Goal: Communication & Community: Answer question/provide support

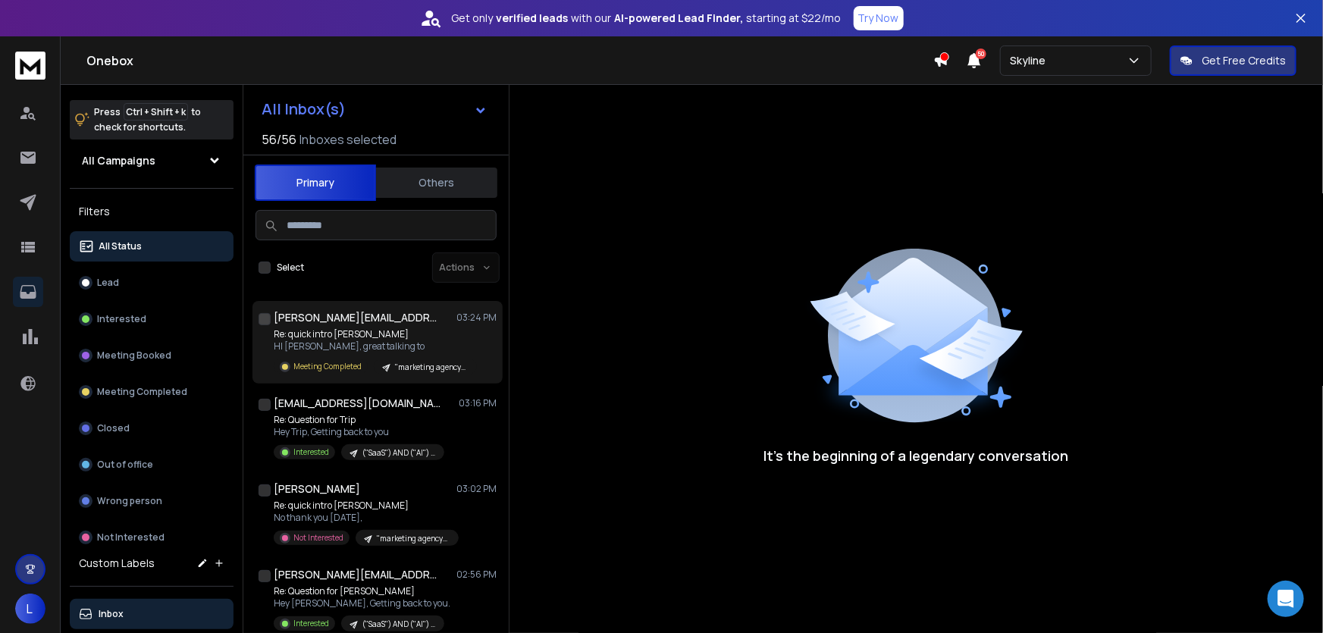
click at [376, 333] on p "Re: quick intro [PERSON_NAME]" at bounding box center [365, 334] width 182 height 12
click at [386, 321] on h1 "[PERSON_NAME][EMAIL_ADDRESS][DOMAIN_NAME]" at bounding box center [357, 317] width 167 height 15
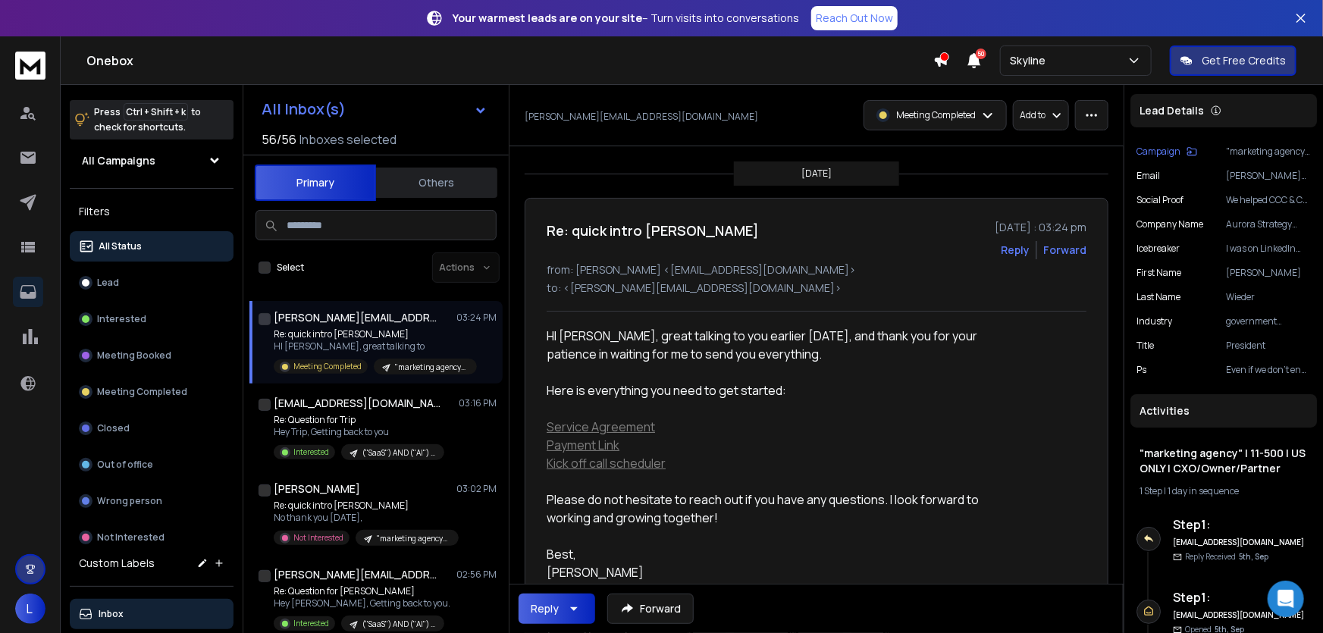
click at [606, 447] on link "Payment Link" at bounding box center [582, 445] width 73 height 17
click at [32, 329] on icon at bounding box center [30, 336] width 23 height 23
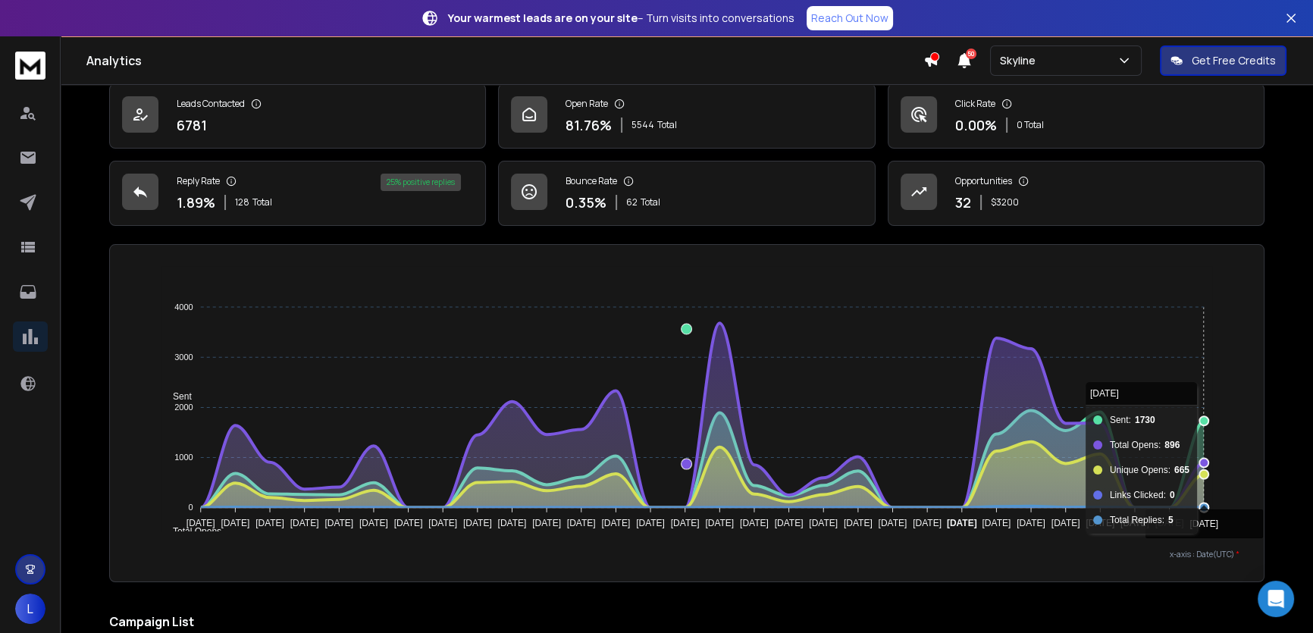
scroll to position [137, 0]
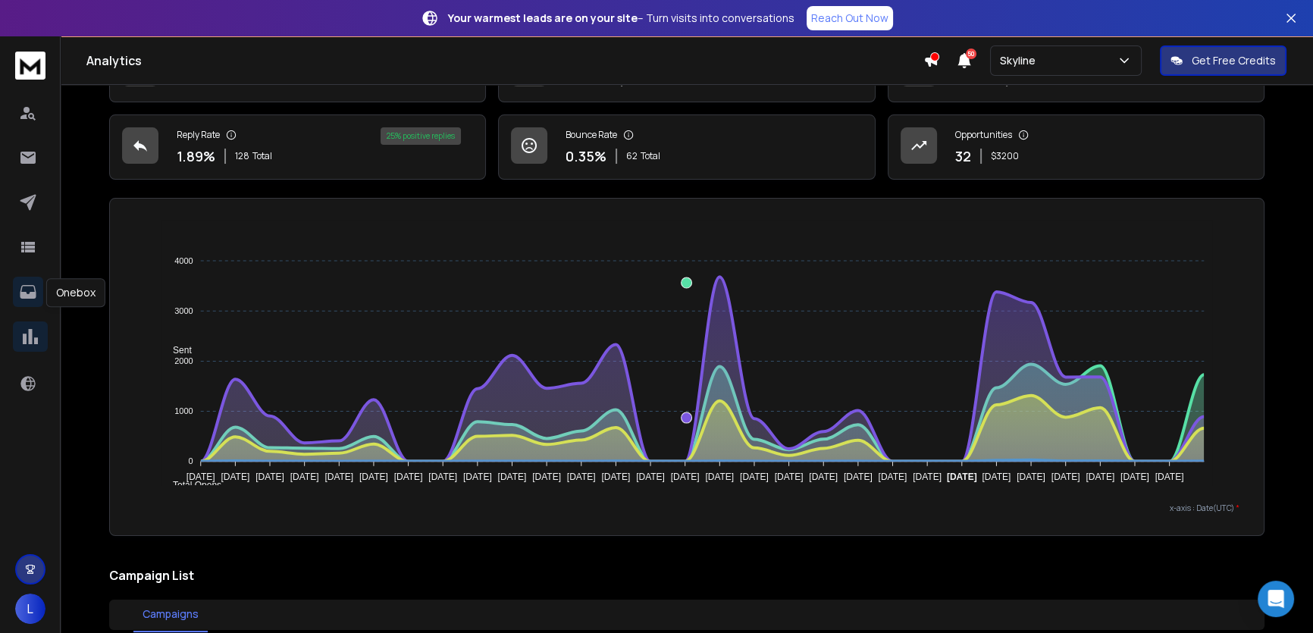
click at [27, 296] on icon at bounding box center [28, 292] width 16 height 14
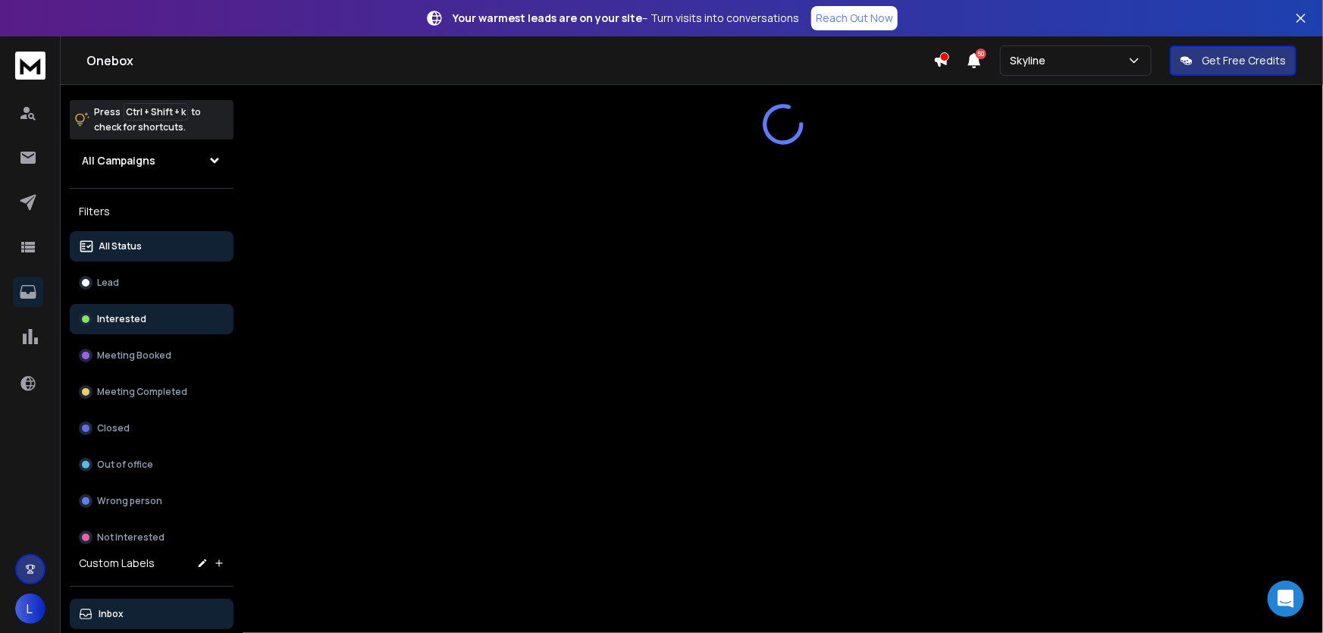
click at [142, 318] on button "Interested" at bounding box center [152, 319] width 164 height 30
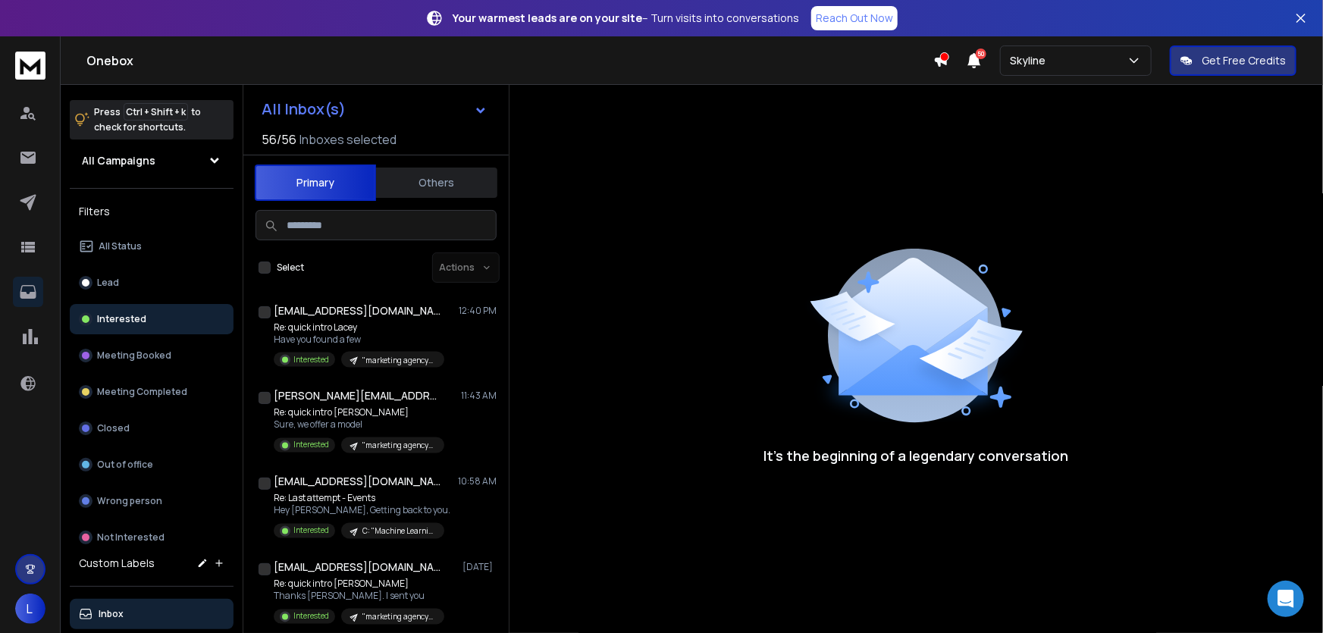
scroll to position [1378, 0]
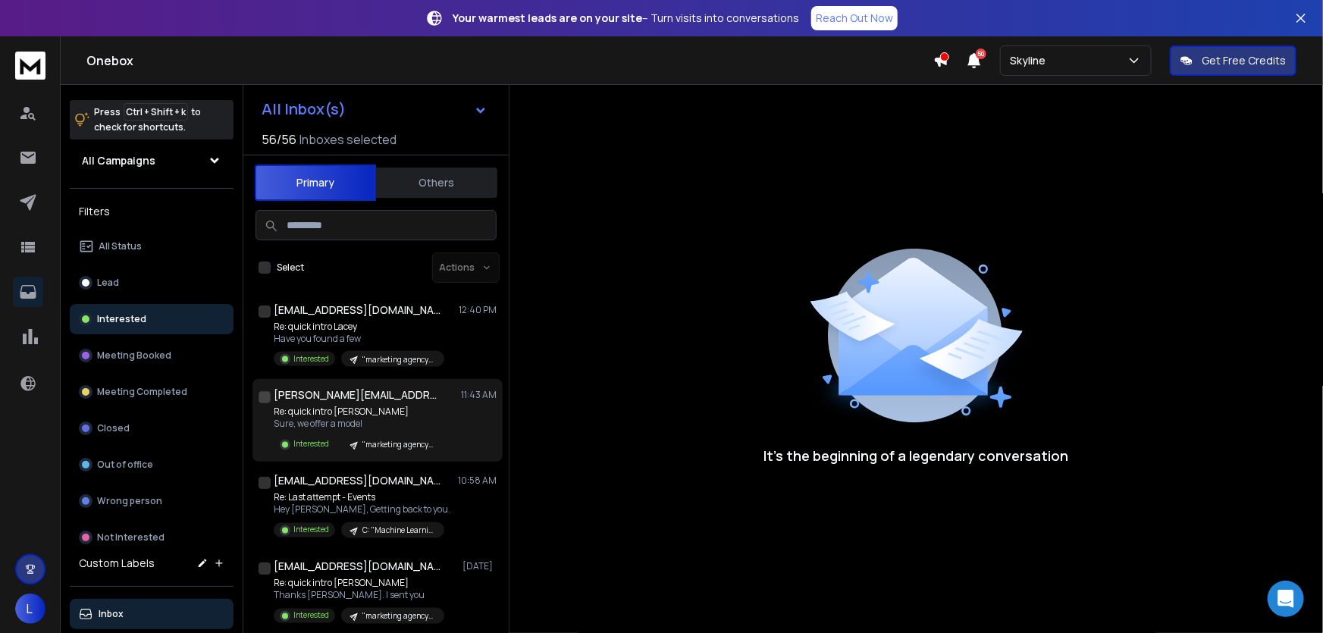
click at [394, 409] on p "Re: quick intro [PERSON_NAME]" at bounding box center [359, 412] width 171 height 12
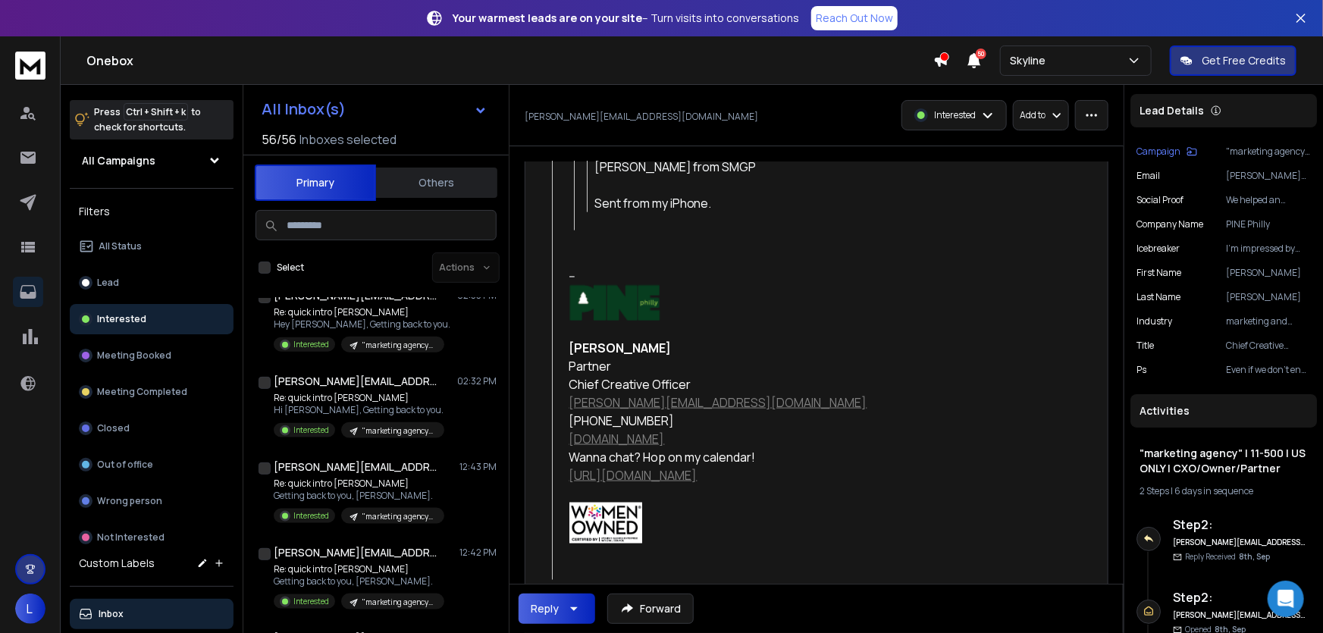
scroll to position [1033, 0]
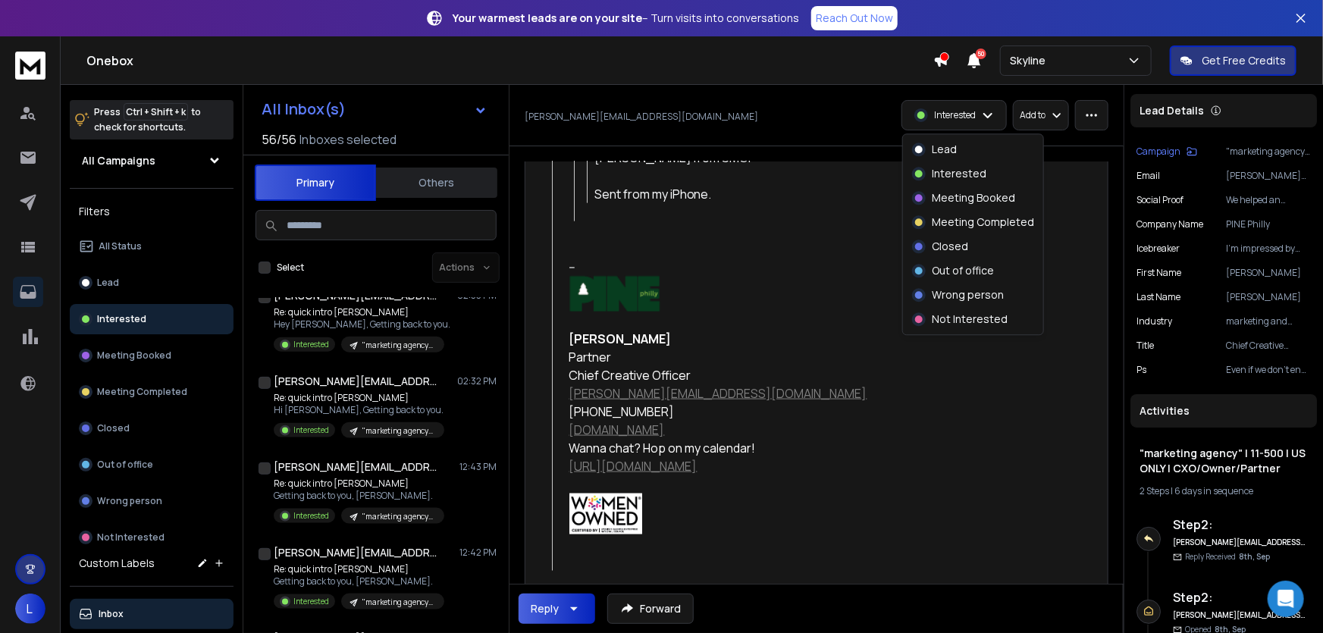
click at [986, 114] on icon at bounding box center [987, 115] width 9 height 5
click at [970, 203] on p "Meeting Booked" at bounding box center [972, 197] width 83 height 15
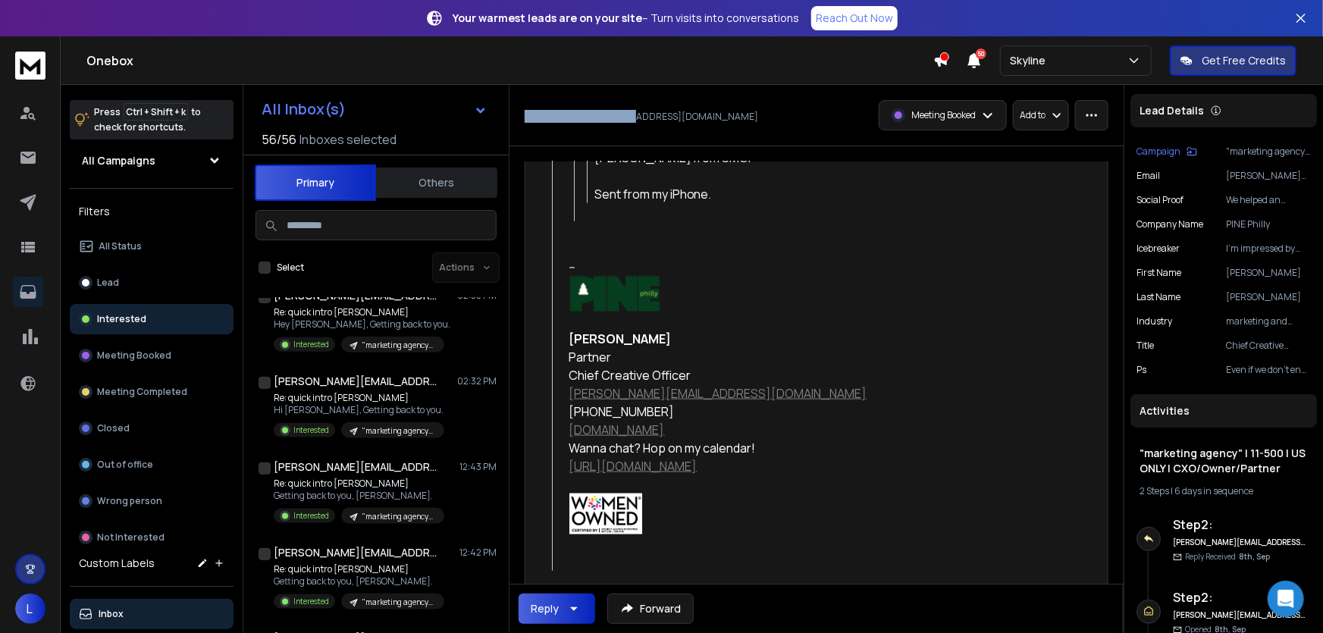
drag, startPoint x: 620, startPoint y: 119, endPoint x: 523, endPoint y: 117, distance: 97.0
click at [523, 117] on div "steve@pinephilly.com Meeting Booked Add to Meeting Booked Add to" at bounding box center [816, 115] width 614 height 61
copy p "[PERSON_NAME][EMAIL_ADDRESS][DOMAIN_NAME]"
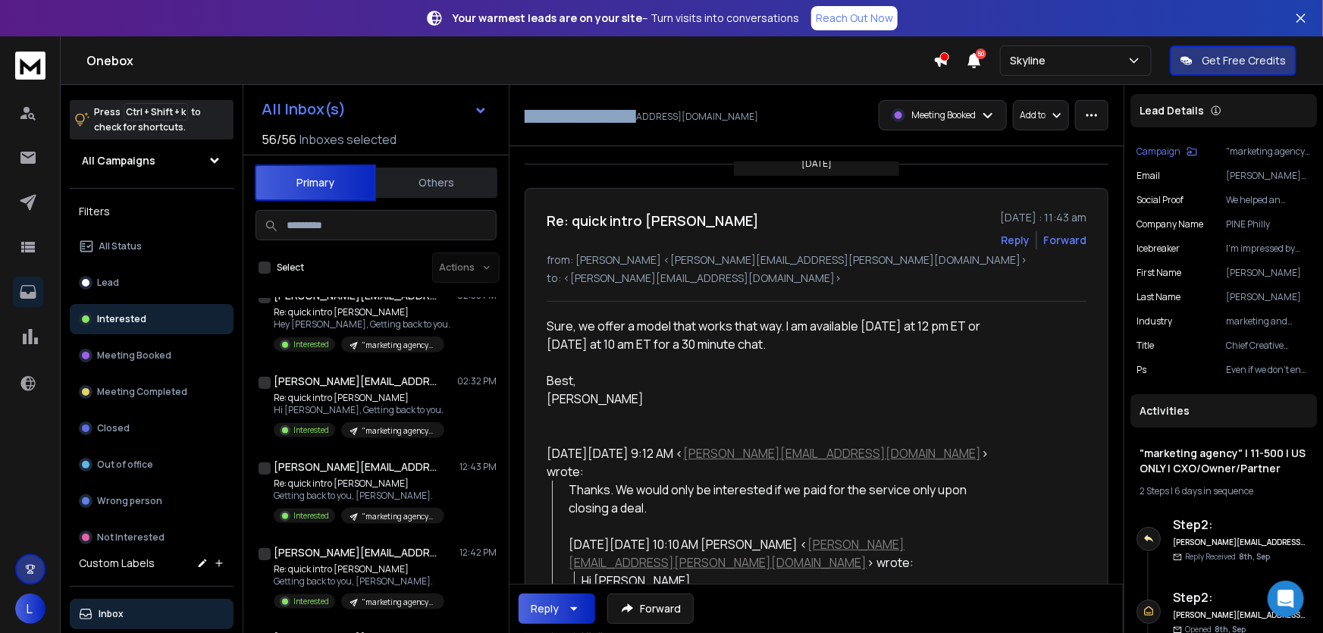
scroll to position [0, 0]
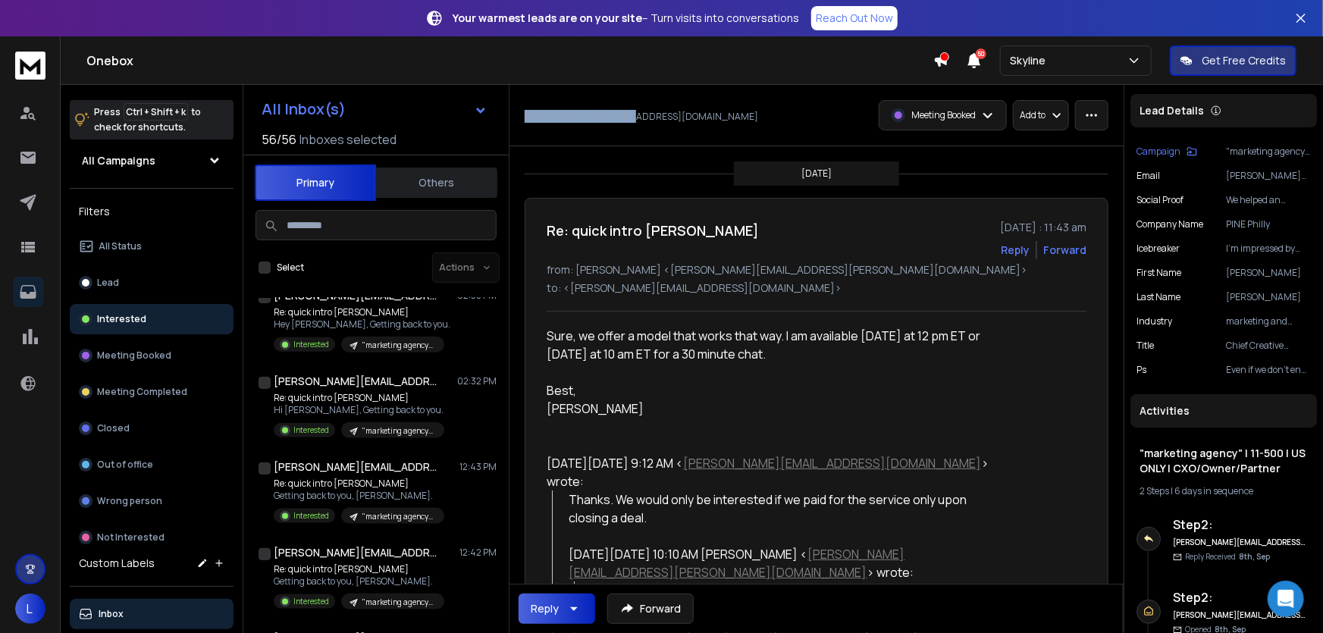
click at [539, 606] on div "Reply" at bounding box center [545, 608] width 28 height 15
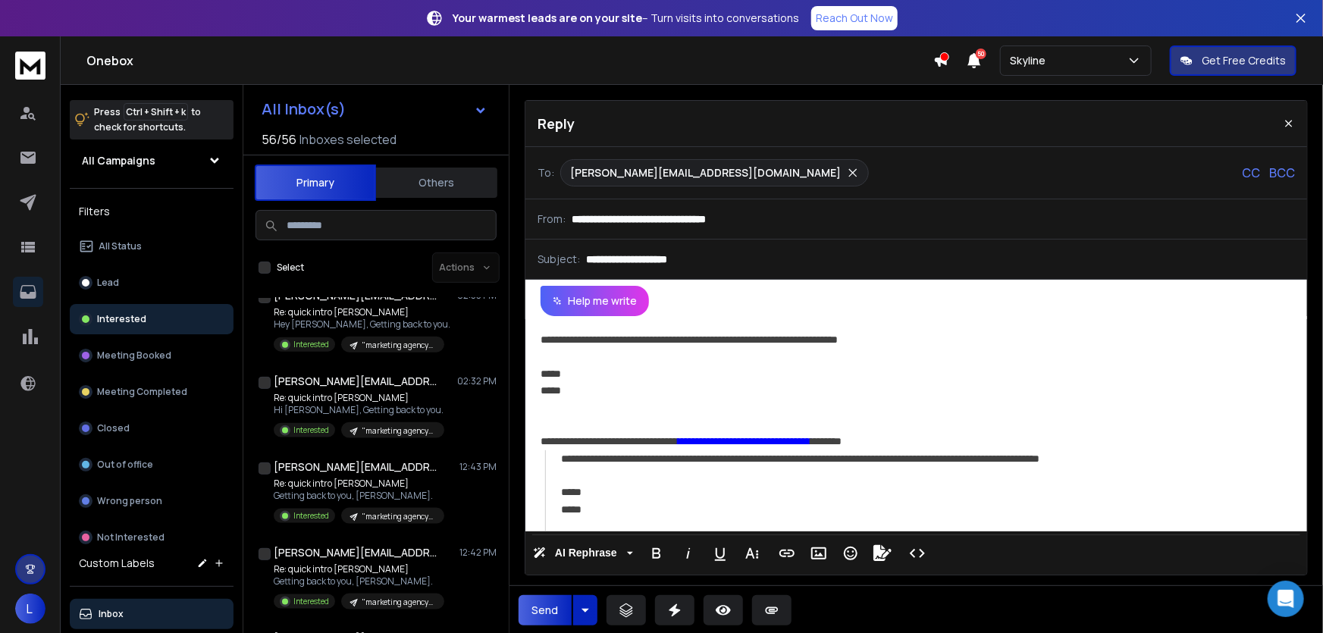
click at [539, 609] on button "Send" at bounding box center [544, 610] width 53 height 30
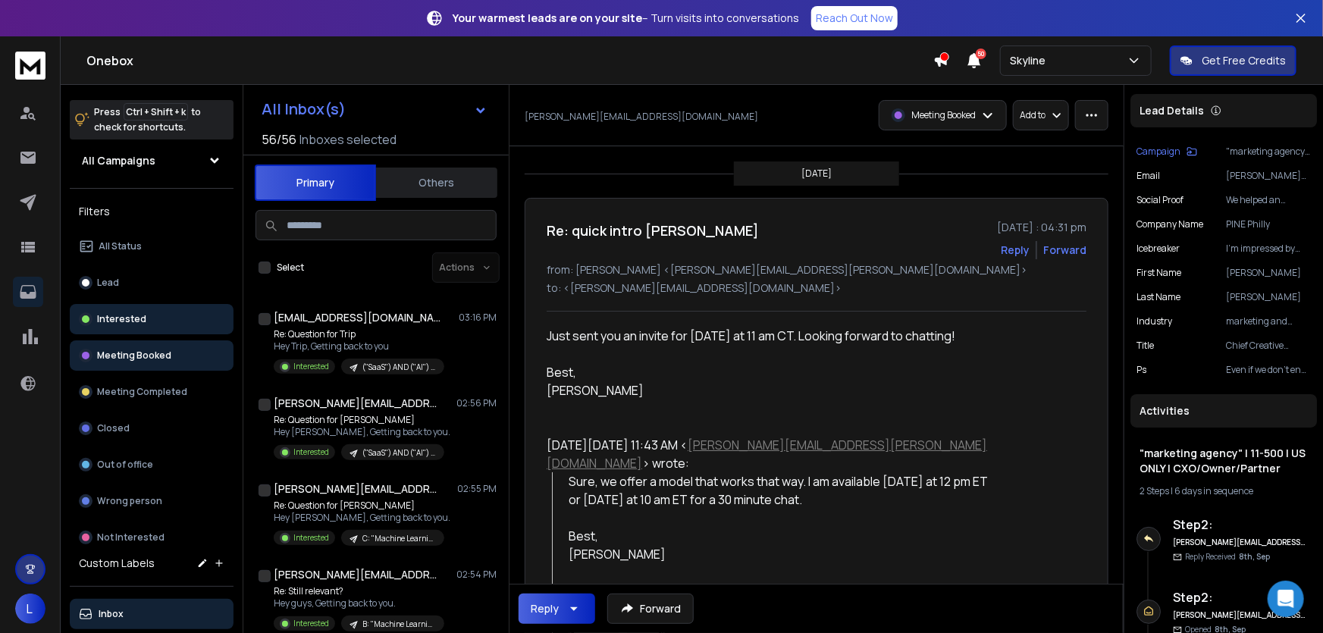
click at [157, 351] on p "Meeting Booked" at bounding box center [134, 355] width 74 height 12
